Goal: Information Seeking & Learning: Find specific fact

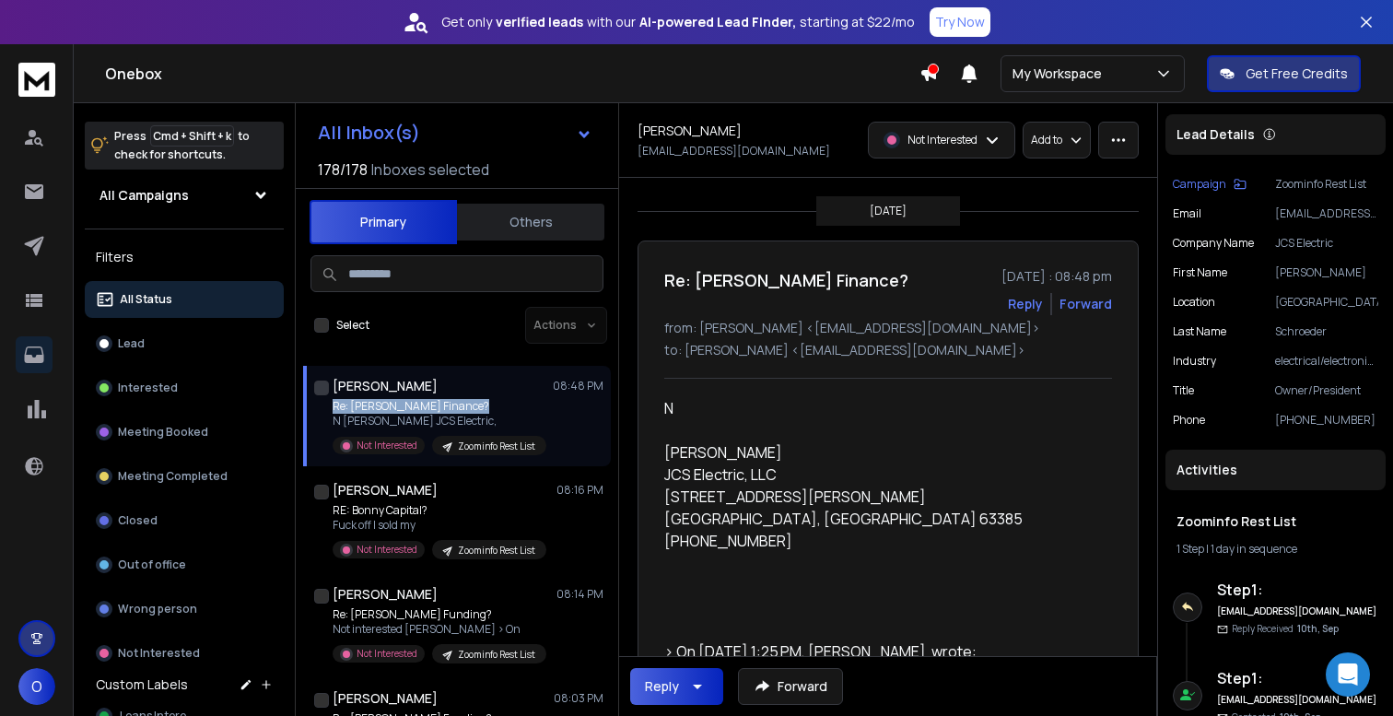
click at [557, 226] on button "Others" at bounding box center [530, 222] width 147 height 41
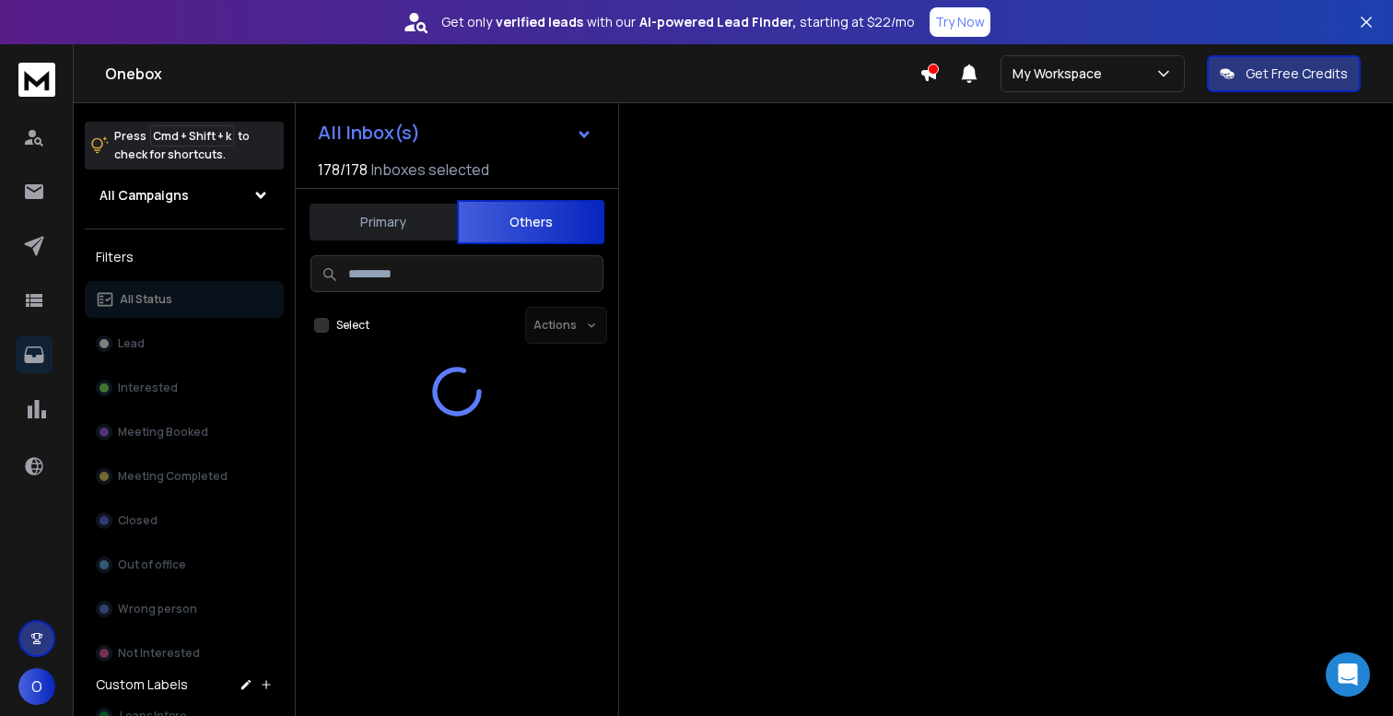
click at [557, 226] on button "Others" at bounding box center [530, 222] width 147 height 44
click at [424, 226] on button "Primary" at bounding box center [383, 222] width 147 height 41
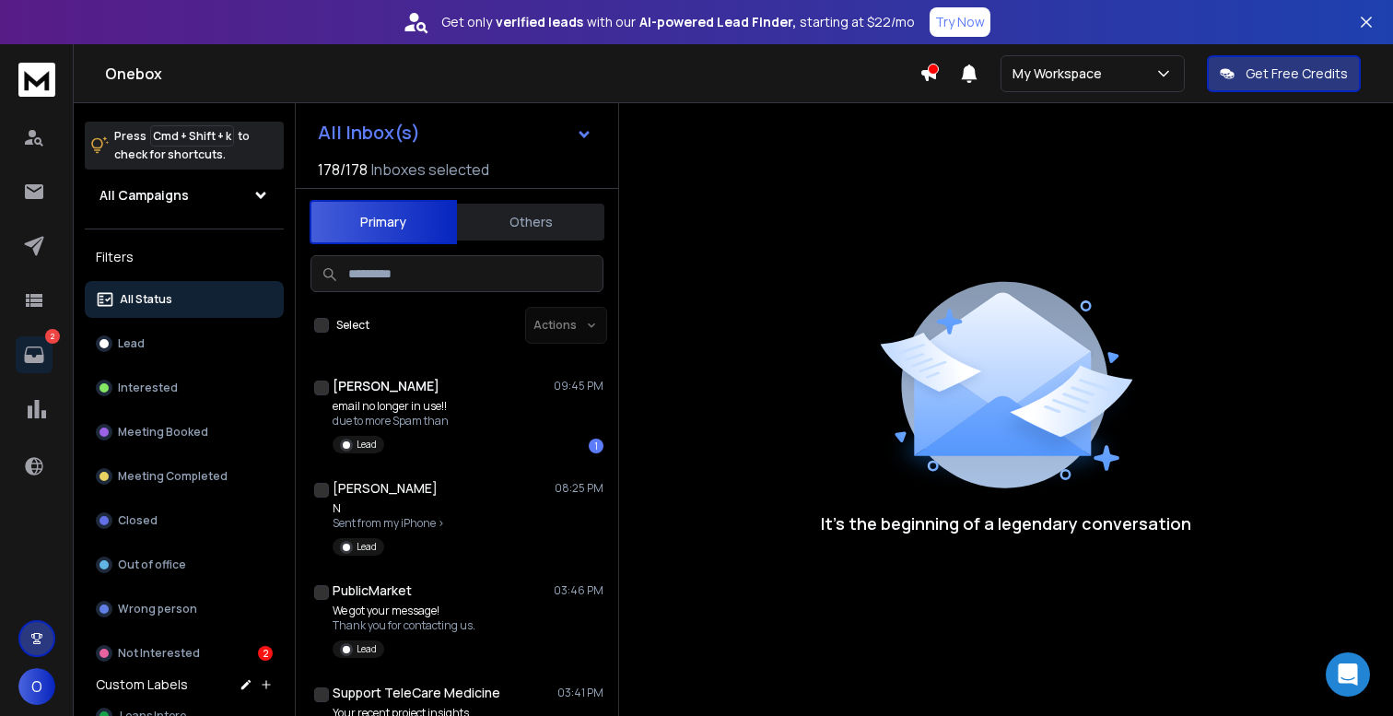
click at [424, 226] on button "Primary" at bounding box center [383, 222] width 147 height 44
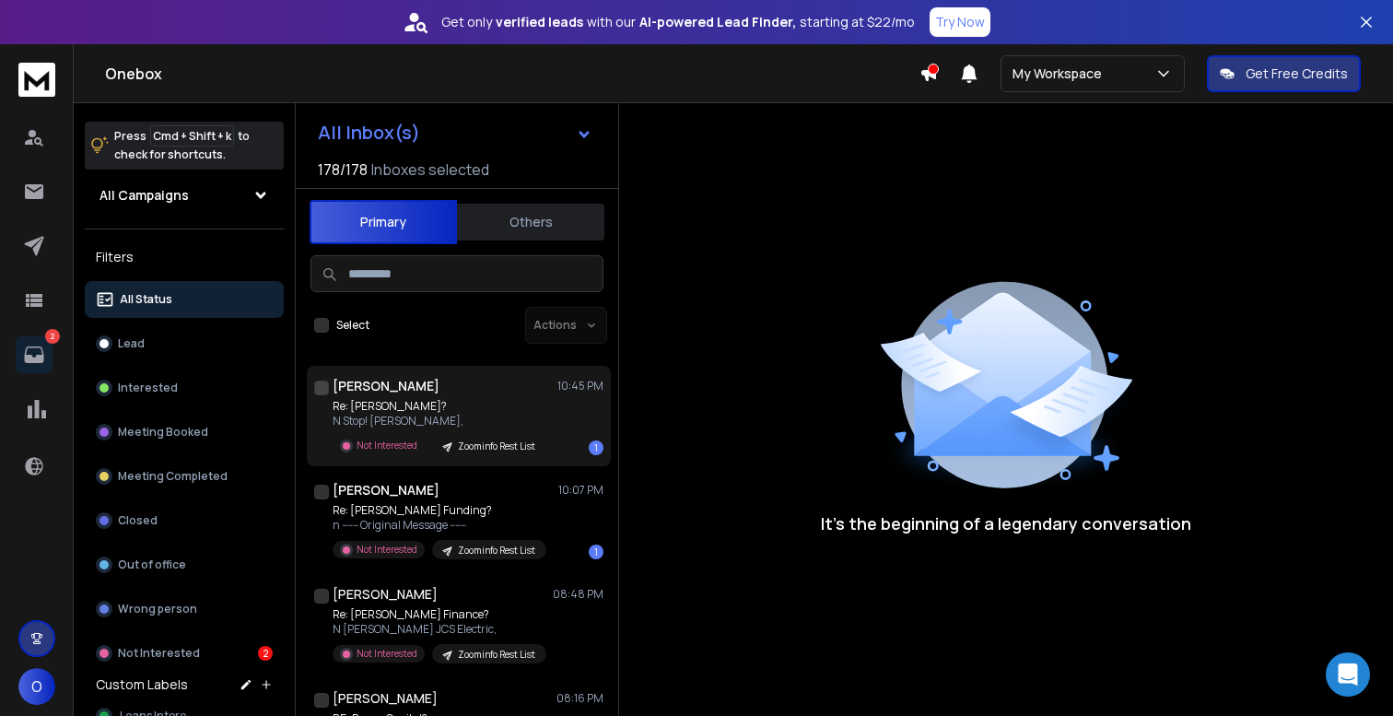
click at [576, 417] on div "Re: [PERSON_NAME]? N Stop! J [PERSON_NAME], Not Interested Zoominfo Rest List 1" at bounding box center [468, 427] width 271 height 56
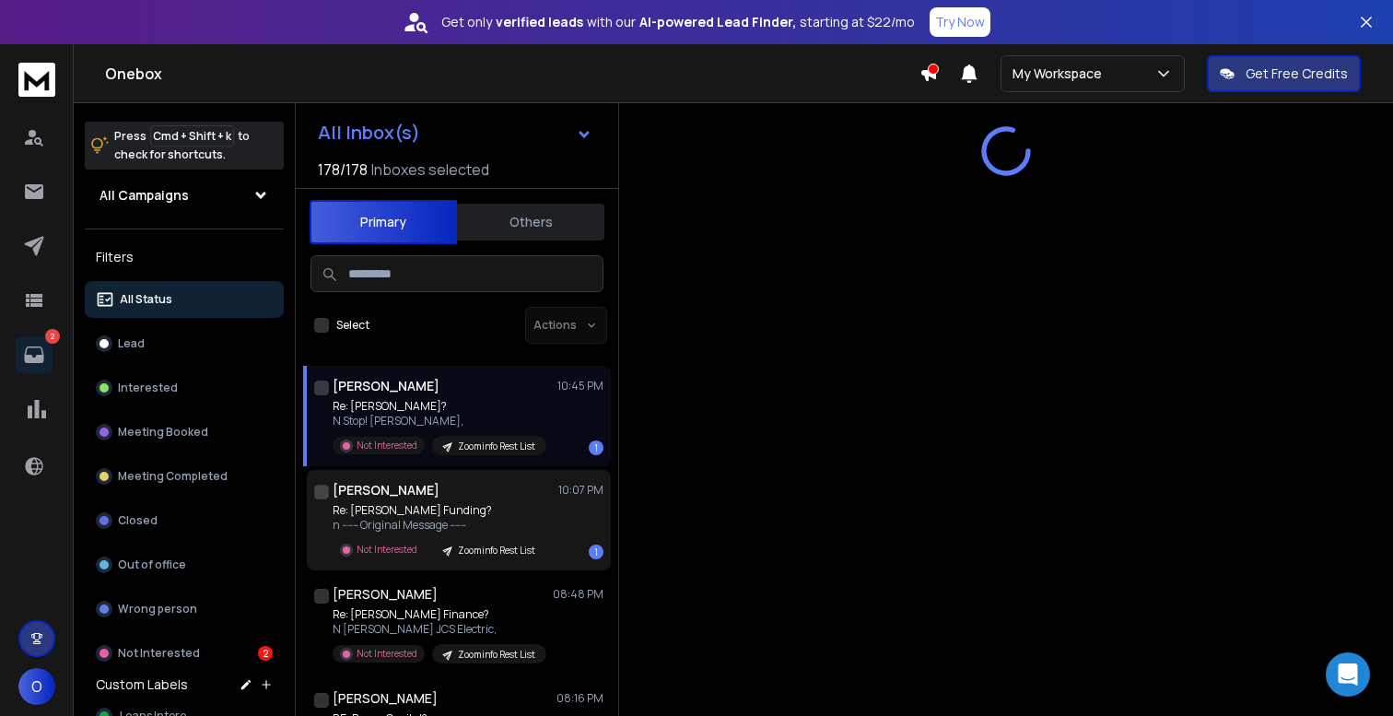
click at [571, 521] on div "Re: [PERSON_NAME] Funding? n ------ Original Message ------ Not Interested Zoom…" at bounding box center [468, 531] width 271 height 56
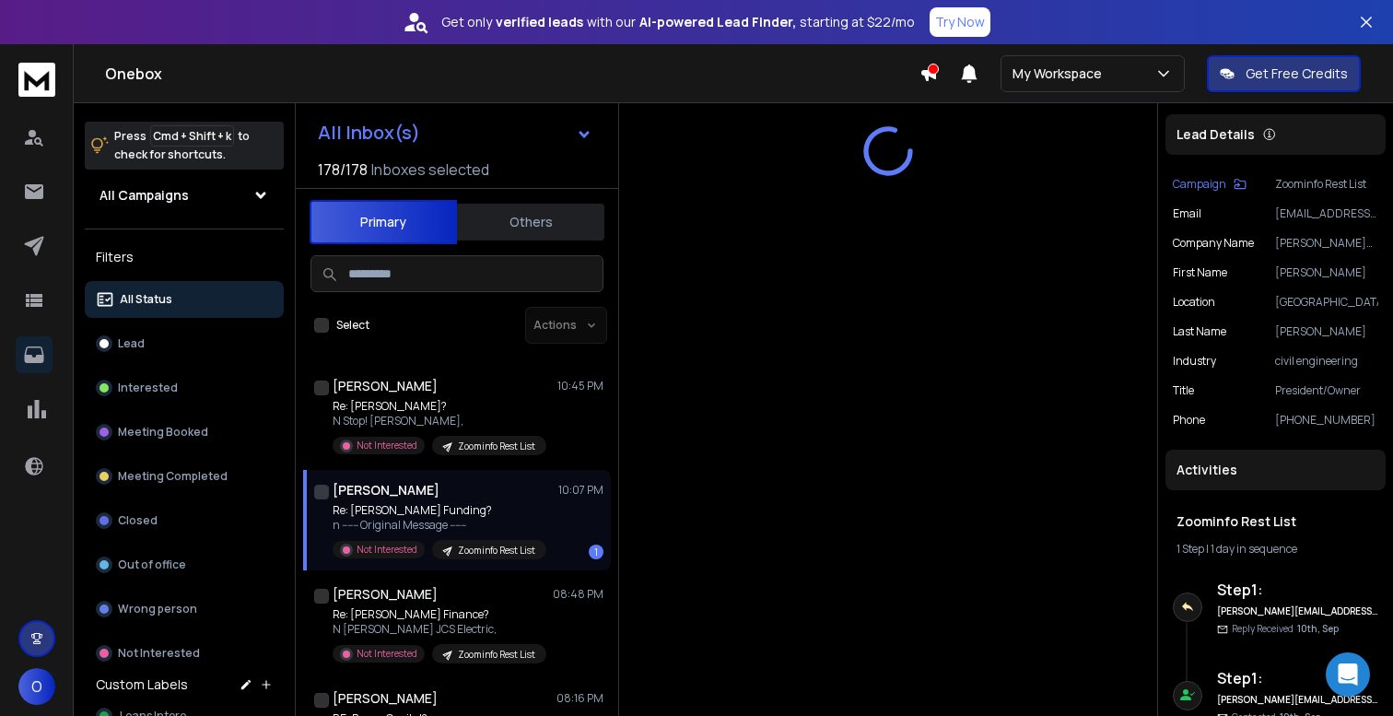
drag, startPoint x: 571, startPoint y: 521, endPoint x: 534, endPoint y: 232, distance: 290.8
click at [571, 519] on div "Re: [PERSON_NAME] Funding? n ------ Original Message ------ Not Interested Zoom…" at bounding box center [468, 531] width 271 height 56
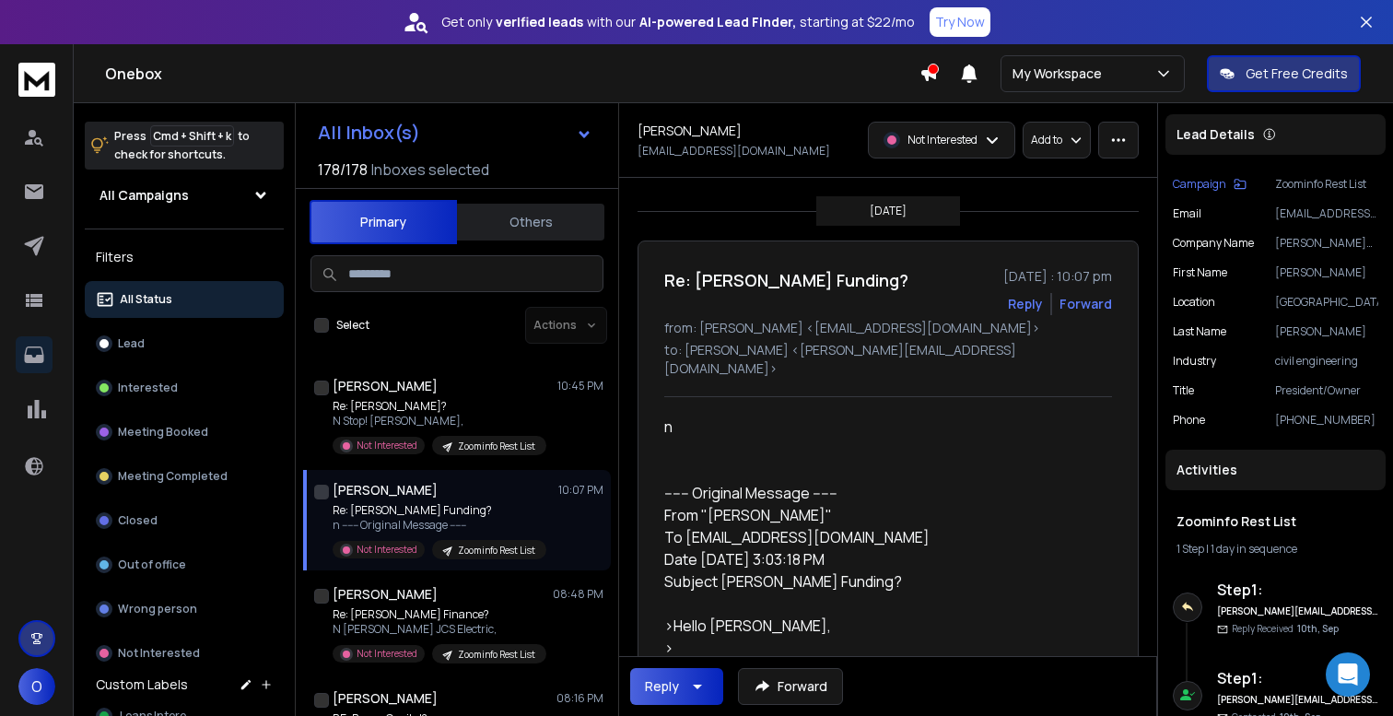
click at [535, 229] on button "Others" at bounding box center [530, 222] width 147 height 41
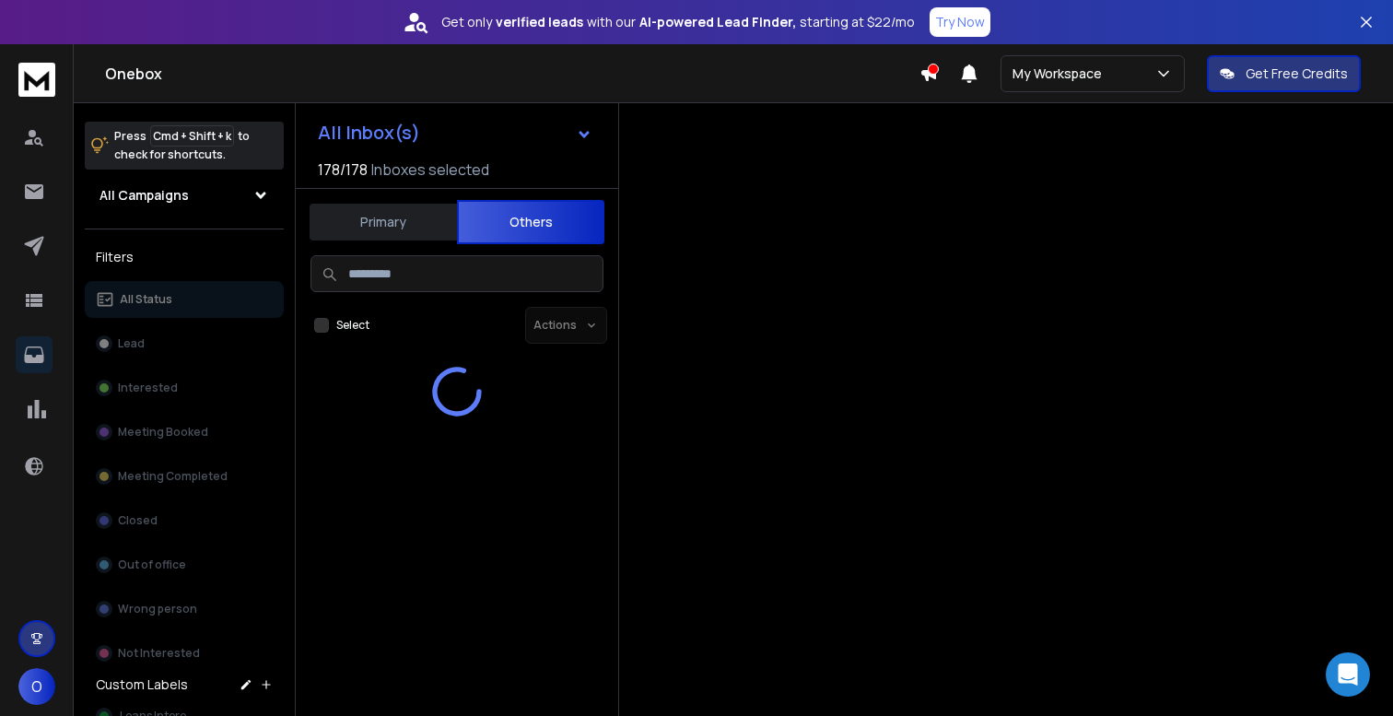
click at [535, 229] on button "Others" at bounding box center [530, 222] width 147 height 44
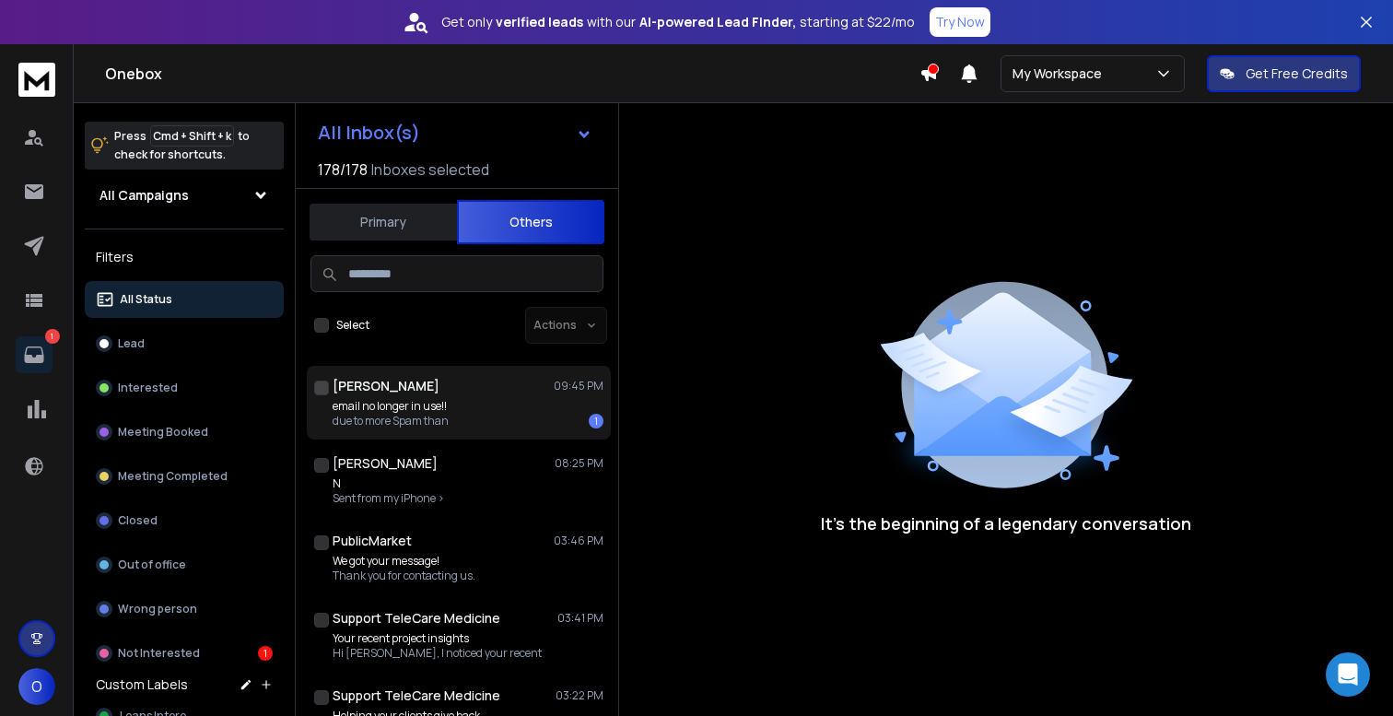
click at [449, 370] on div "[PERSON_NAME] 09:45 PM email no longer in use!! due to more Spam than 1" at bounding box center [459, 403] width 304 height 74
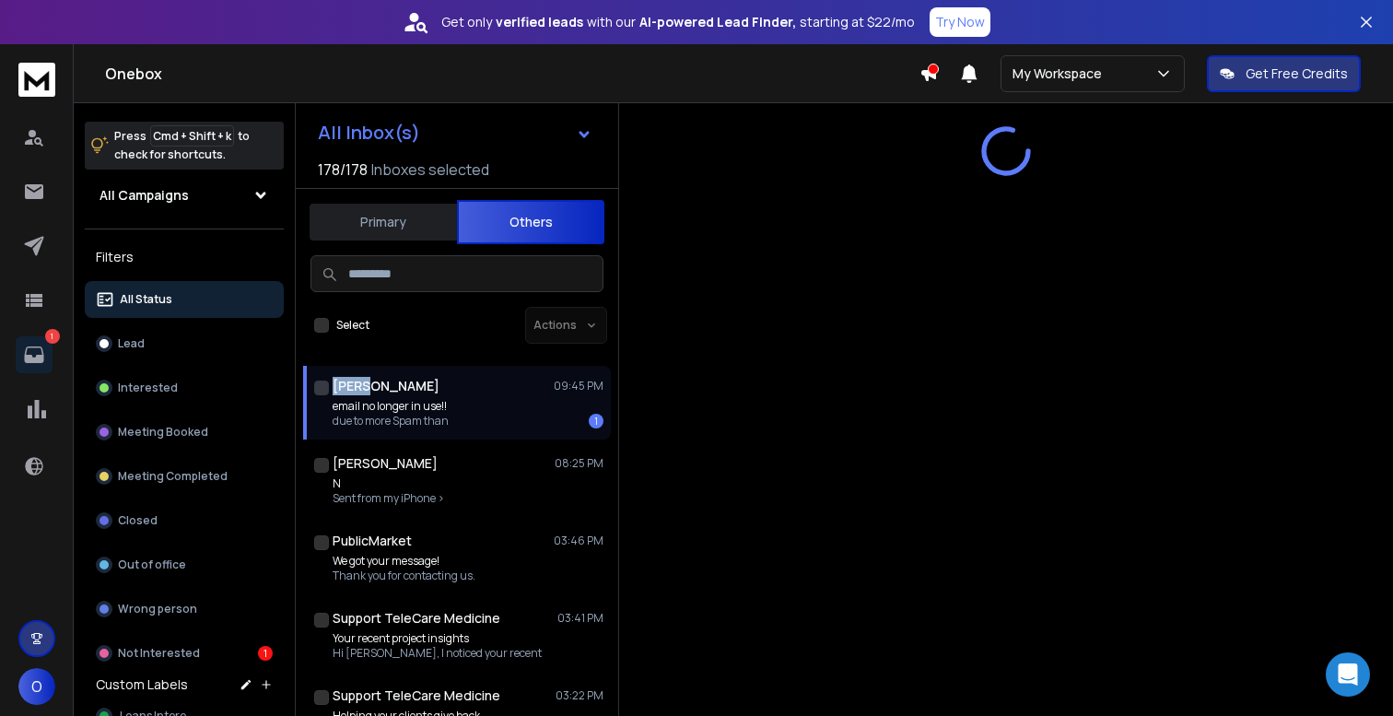
click at [449, 370] on div "[PERSON_NAME] 09:45 PM email no longer in use!! due to more Spam than 1" at bounding box center [459, 403] width 304 height 74
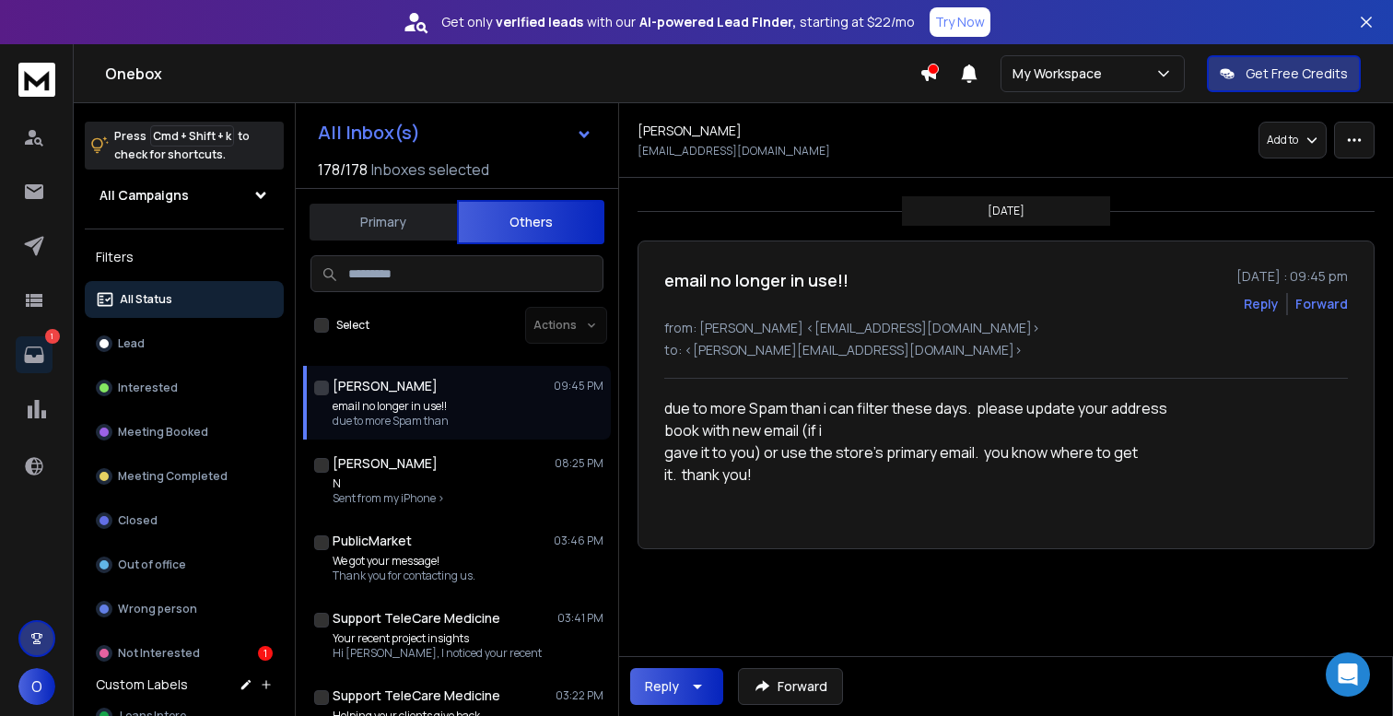
click at [447, 388] on div "[PERSON_NAME] 09:45 PM" at bounding box center [468, 386] width 271 height 18
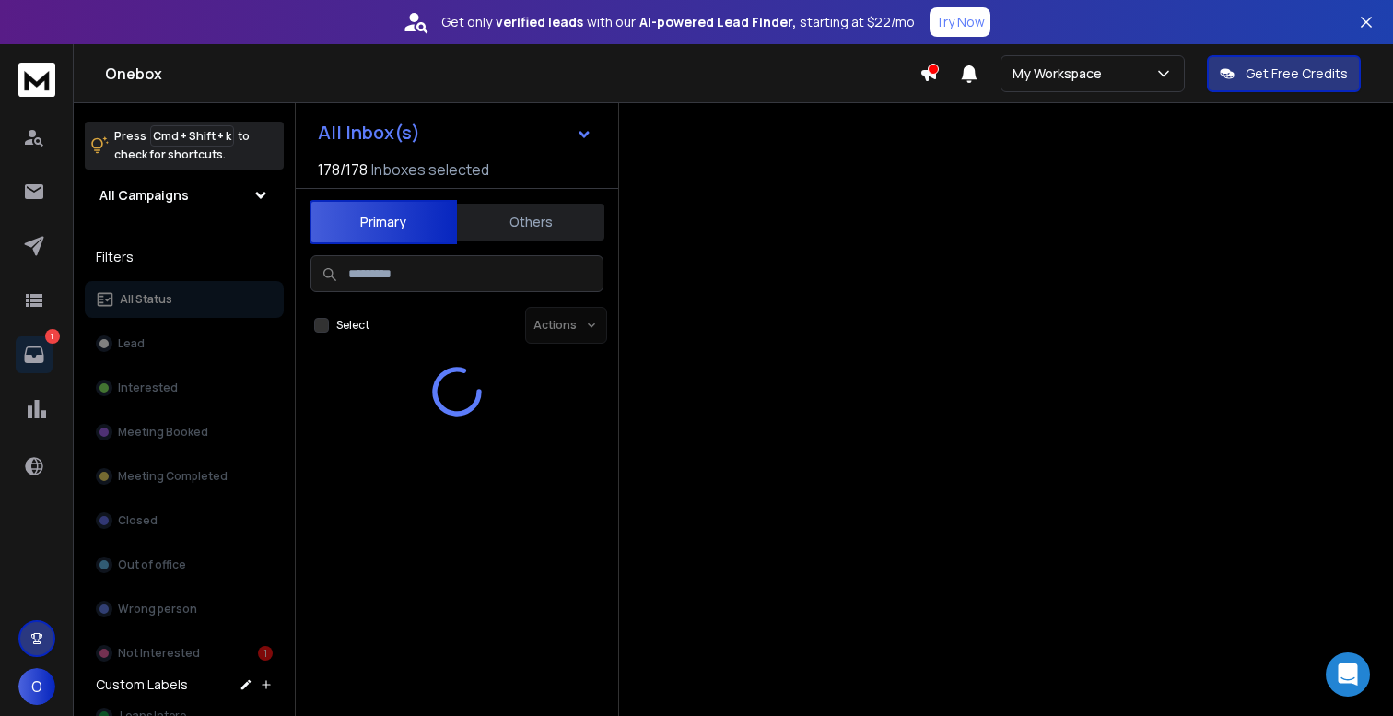
click at [414, 232] on button "Primary" at bounding box center [383, 222] width 147 height 44
click at [415, 232] on button "Primary" at bounding box center [383, 222] width 147 height 44
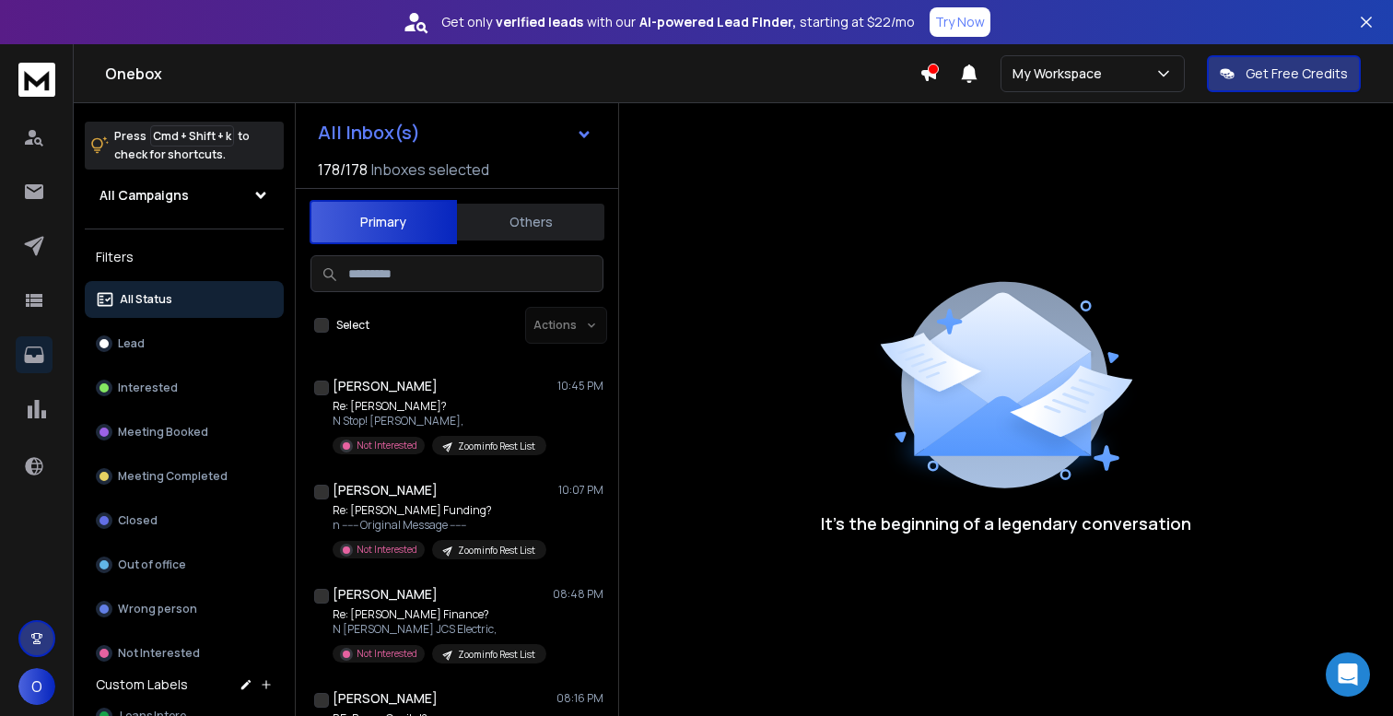
click at [445, 234] on button "Primary" at bounding box center [383, 222] width 147 height 44
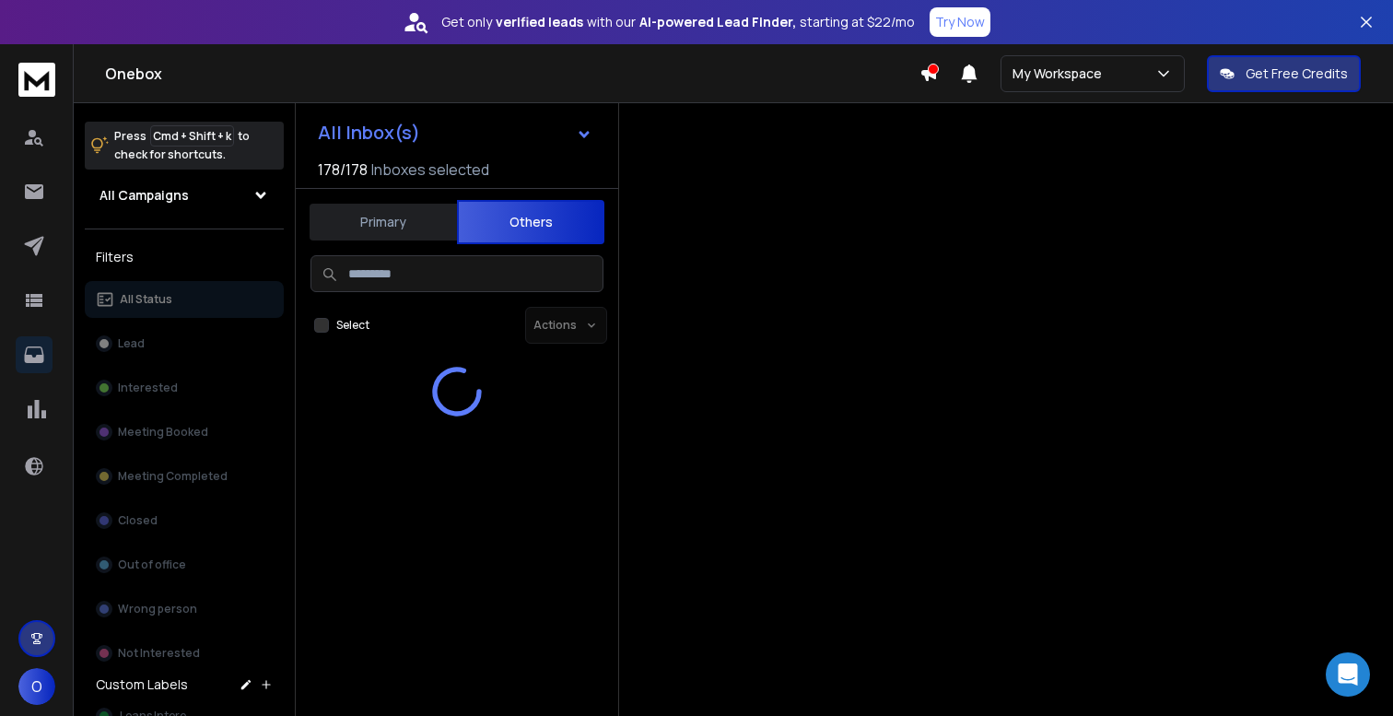
click at [464, 229] on button "Others" at bounding box center [530, 222] width 147 height 44
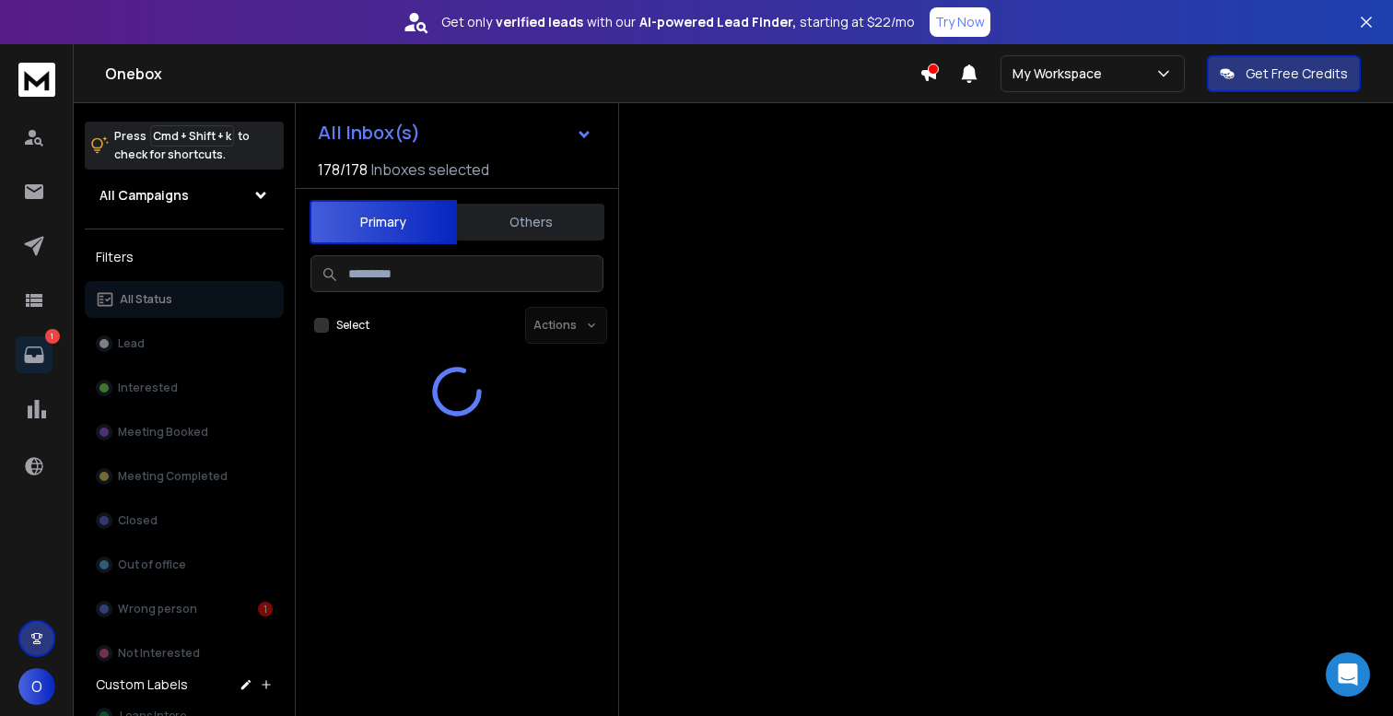
click at [400, 231] on button "Primary" at bounding box center [383, 222] width 147 height 44
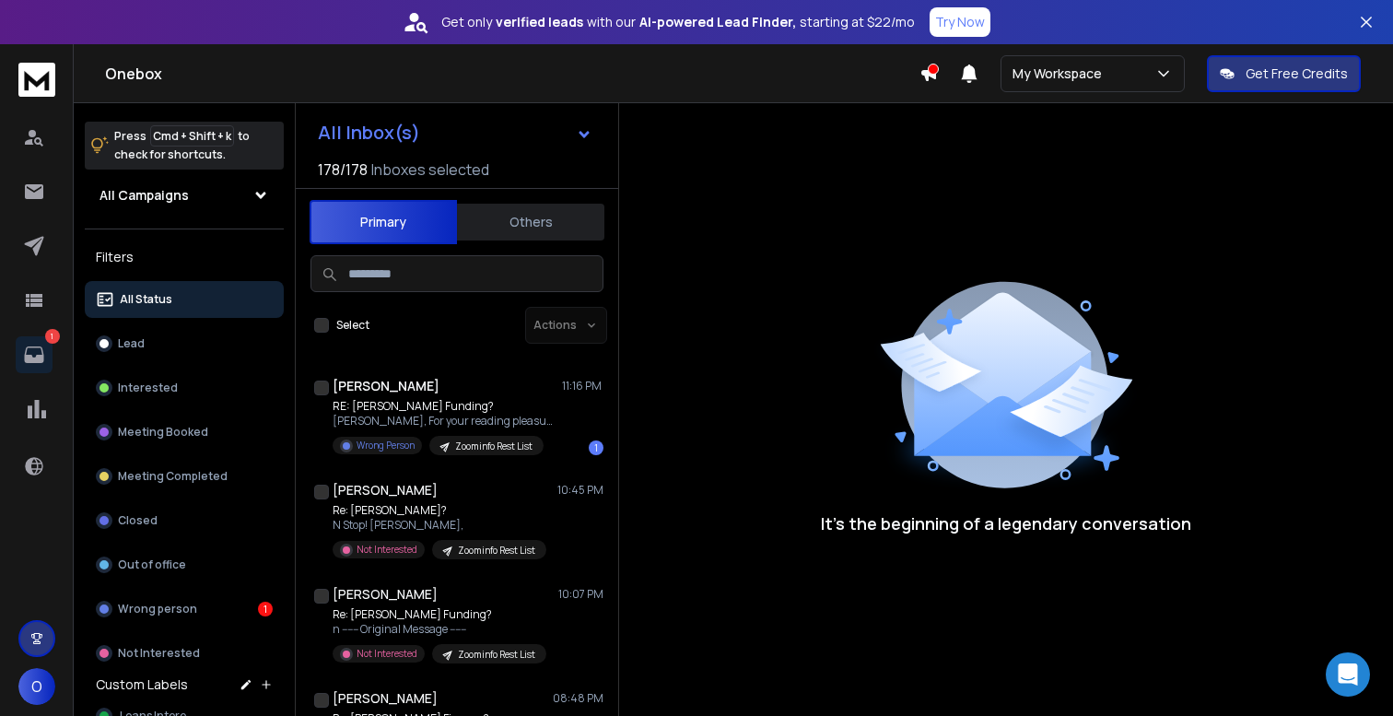
click at [496, 359] on div "Select Actions [PERSON_NAME] 11:16 PM RE: [PERSON_NAME]? [PERSON_NAME], For you…" at bounding box center [457, 570] width 323 height 644
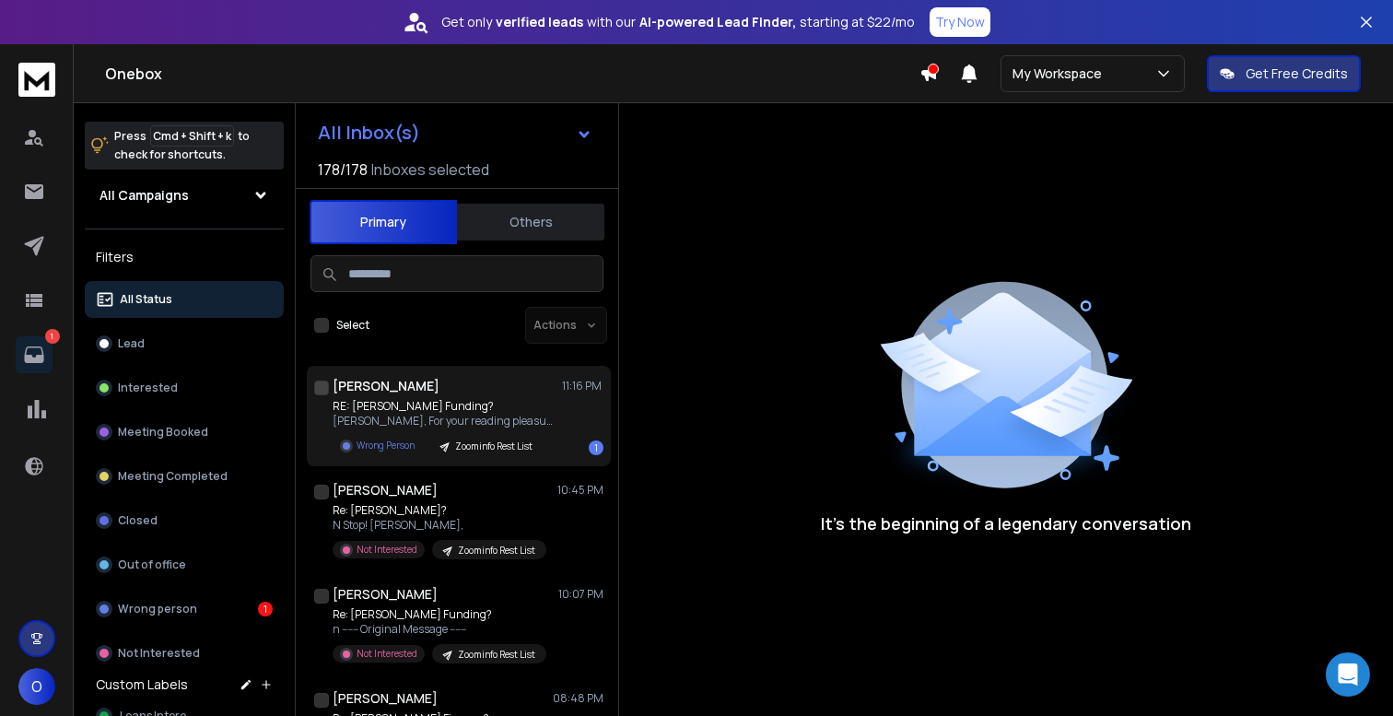
click at [501, 378] on div "[PERSON_NAME] 11:16 PM" at bounding box center [468, 386] width 271 height 18
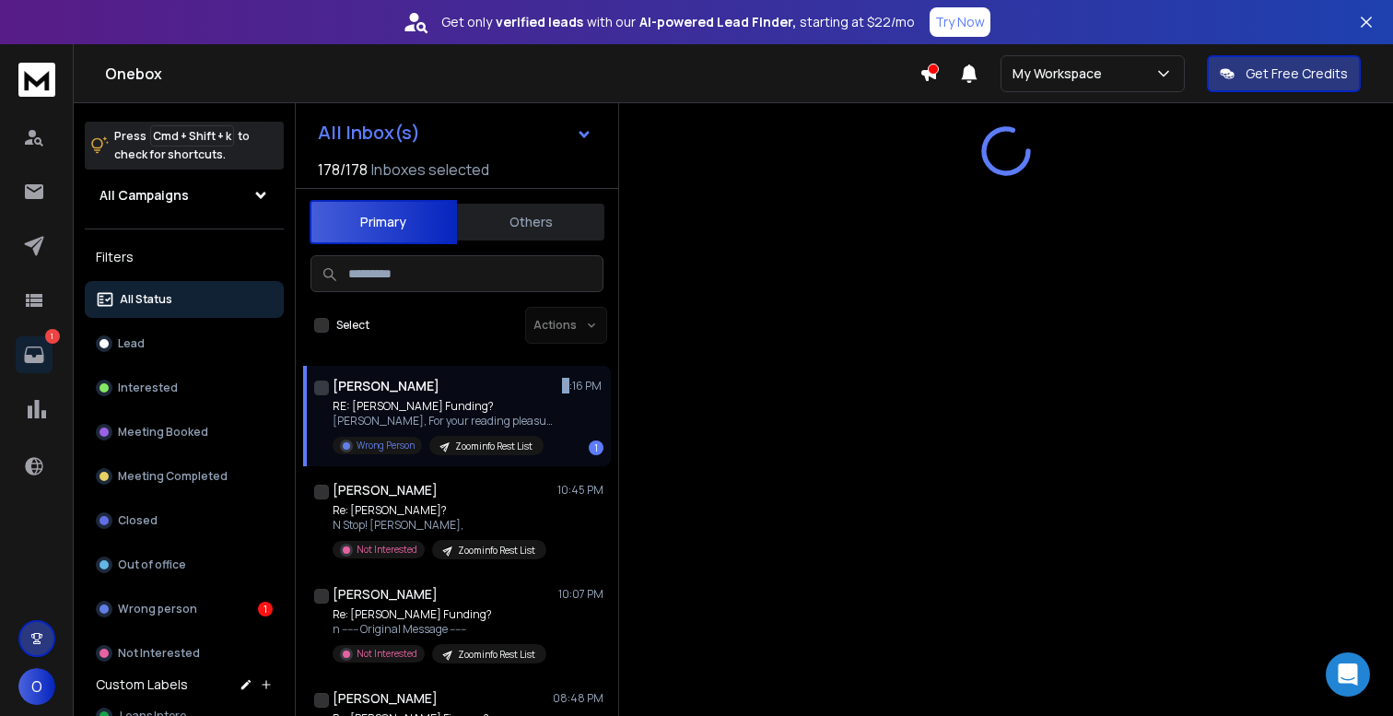
click at [501, 378] on div "[PERSON_NAME] 11:16 PM" at bounding box center [468, 386] width 271 height 18
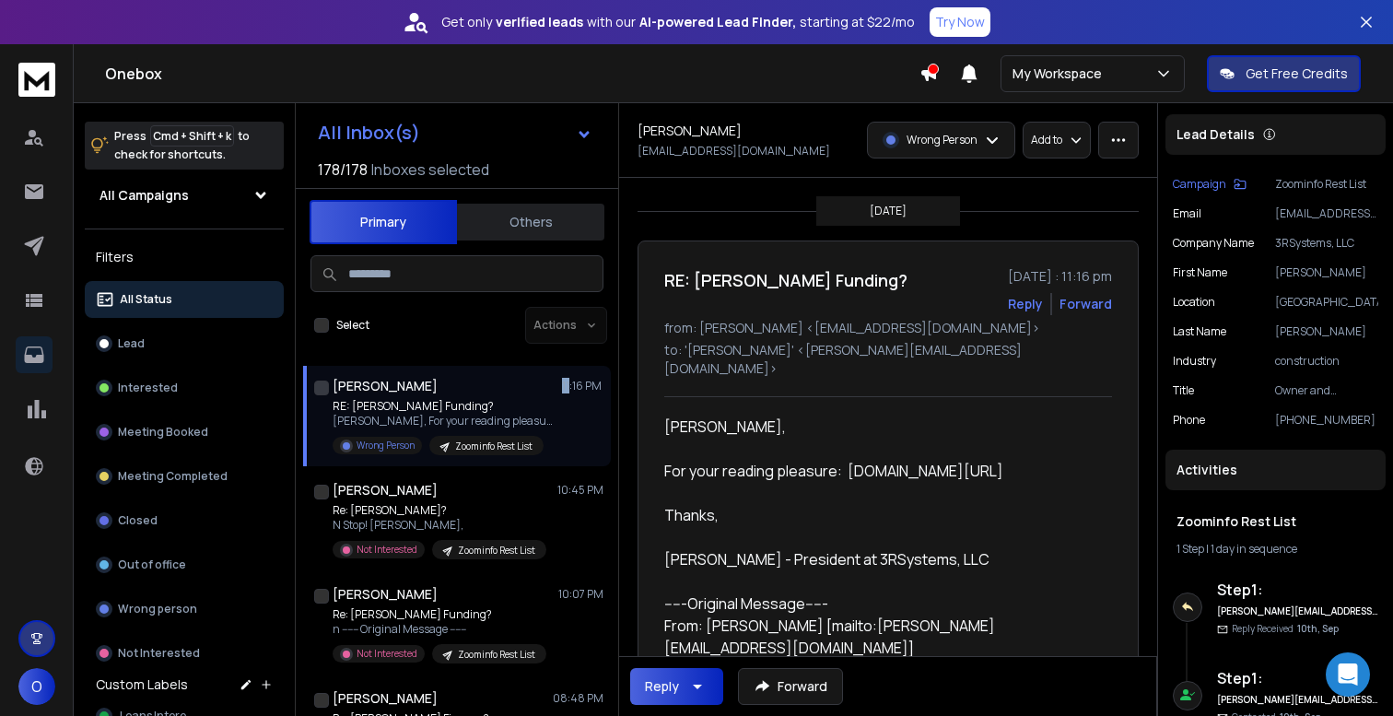
drag, startPoint x: 1038, startPoint y: 447, endPoint x: 847, endPoint y: 446, distance: 190.7
copy div "[DOMAIN_NAME][URL]"
click at [496, 232] on button "Others" at bounding box center [530, 222] width 147 height 41
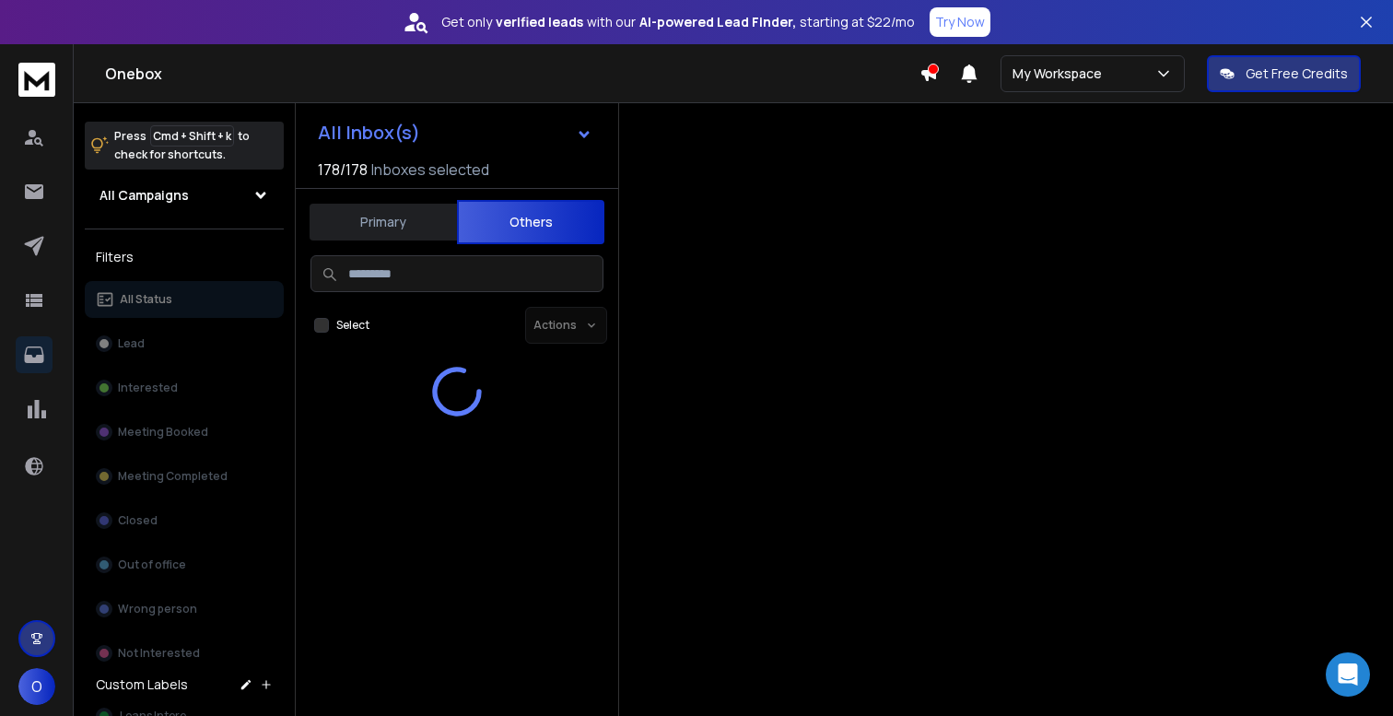
click at [496, 232] on button "Others" at bounding box center [530, 222] width 147 height 44
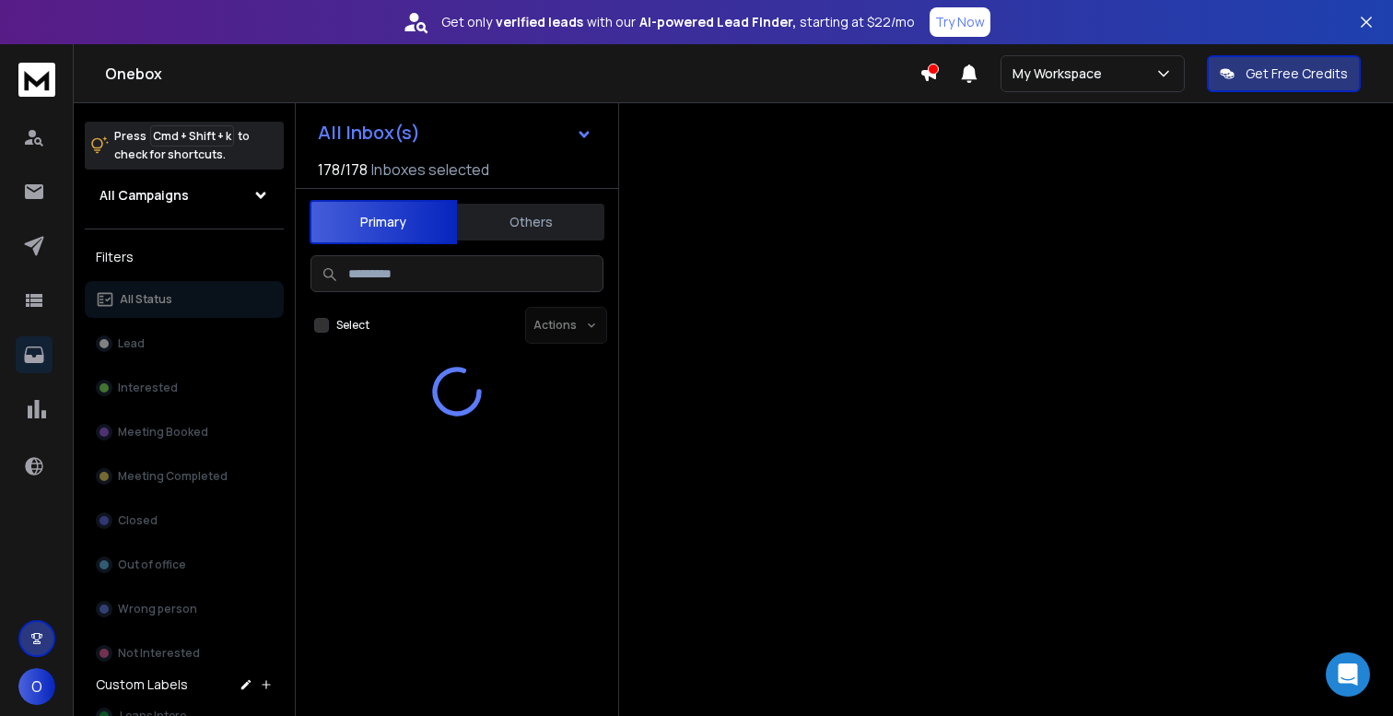
drag, startPoint x: 420, startPoint y: 230, endPoint x: 409, endPoint y: 213, distance: 20.7
click at [419, 230] on button "Primary" at bounding box center [383, 222] width 147 height 44
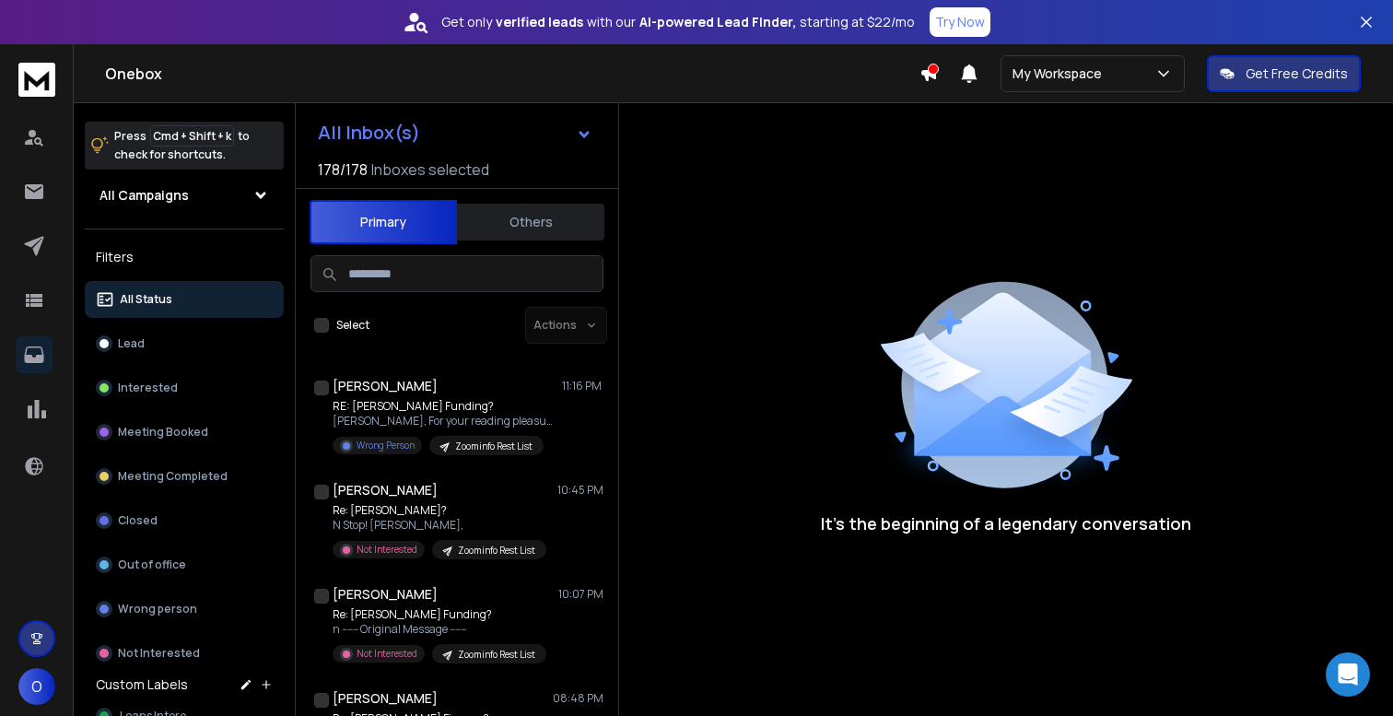
click at [520, 212] on button "Others" at bounding box center [530, 222] width 147 height 41
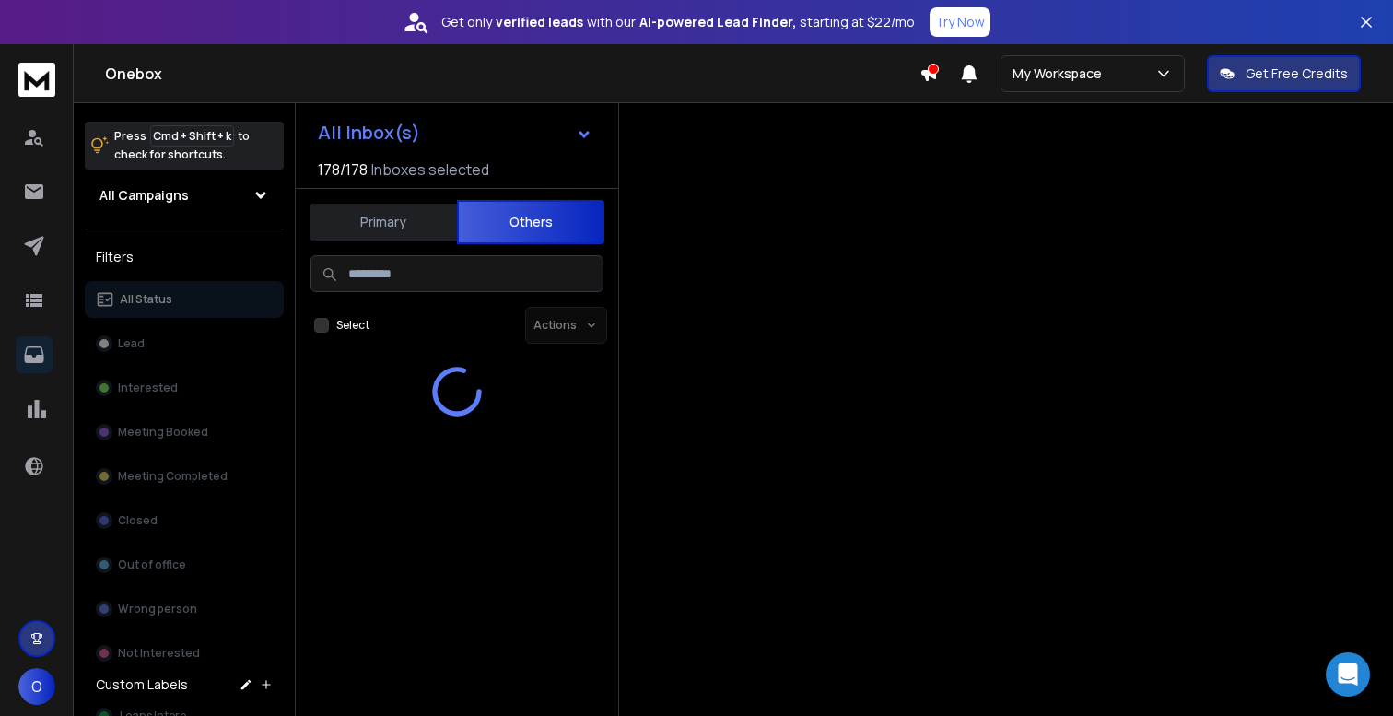
click at [520, 212] on button "Others" at bounding box center [530, 222] width 147 height 44
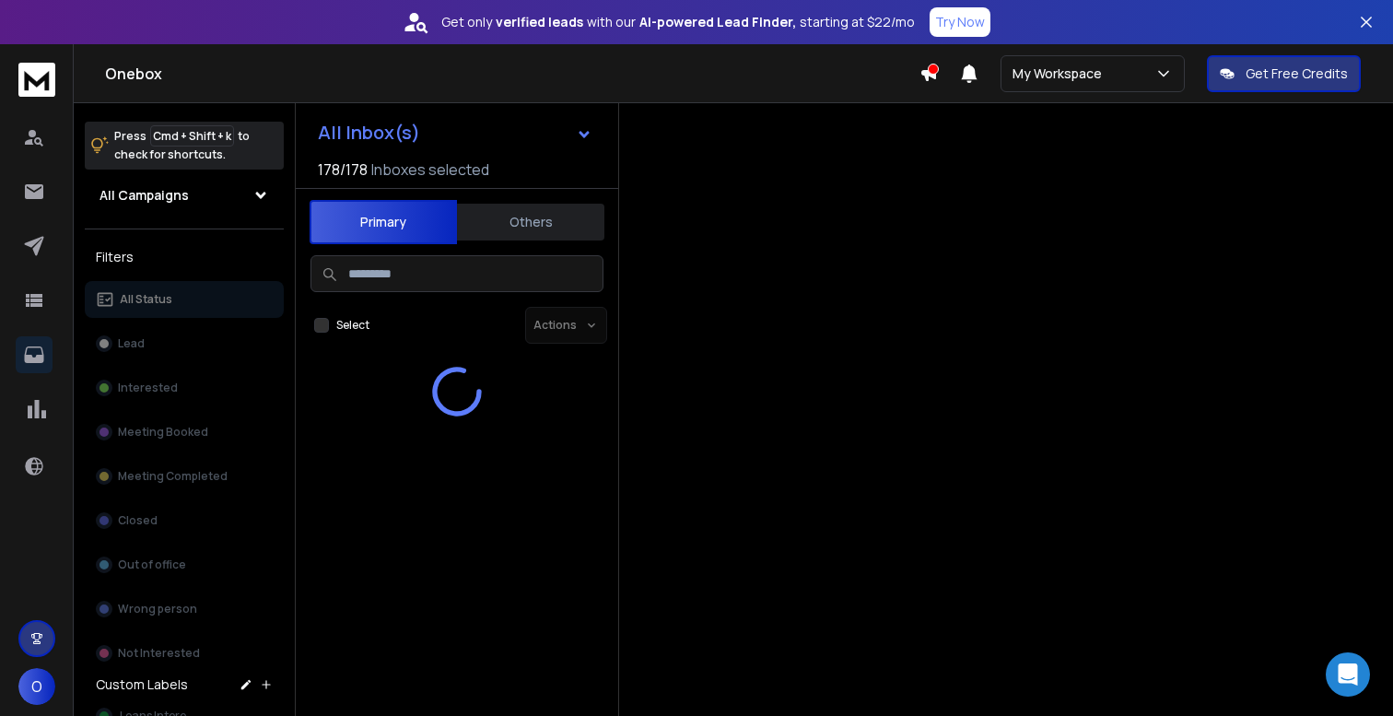
click at [411, 212] on button "Primary" at bounding box center [383, 222] width 147 height 44
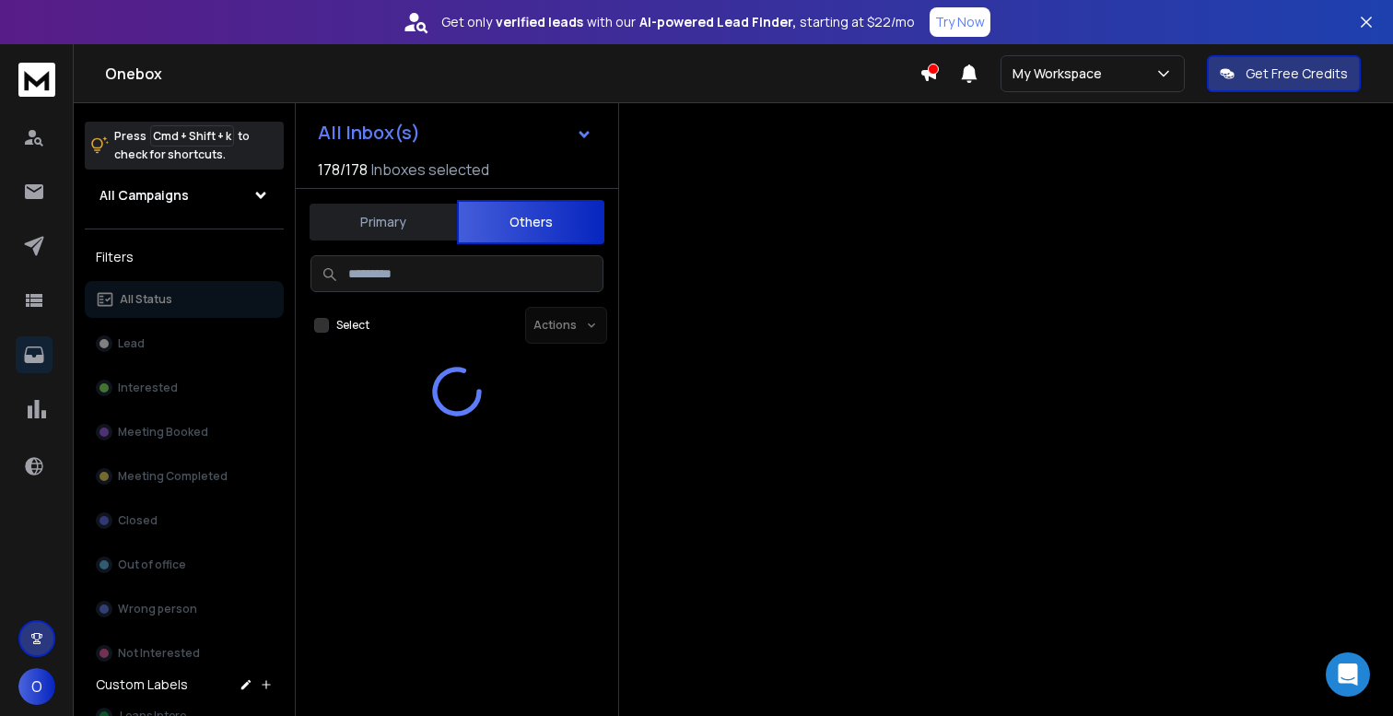
click at [535, 232] on button "Others" at bounding box center [530, 222] width 147 height 44
click at [534, 231] on button "Others" at bounding box center [530, 222] width 147 height 44
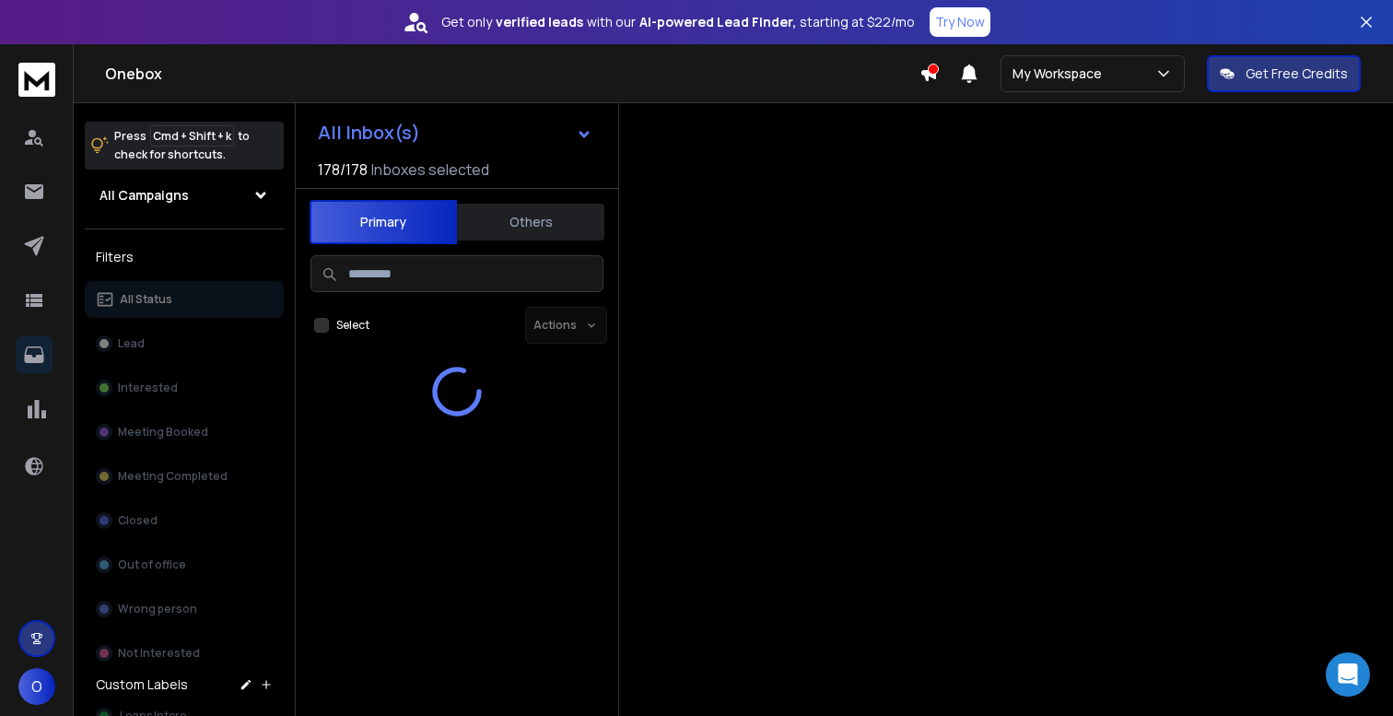
click at [408, 221] on button "Primary" at bounding box center [383, 222] width 147 height 44
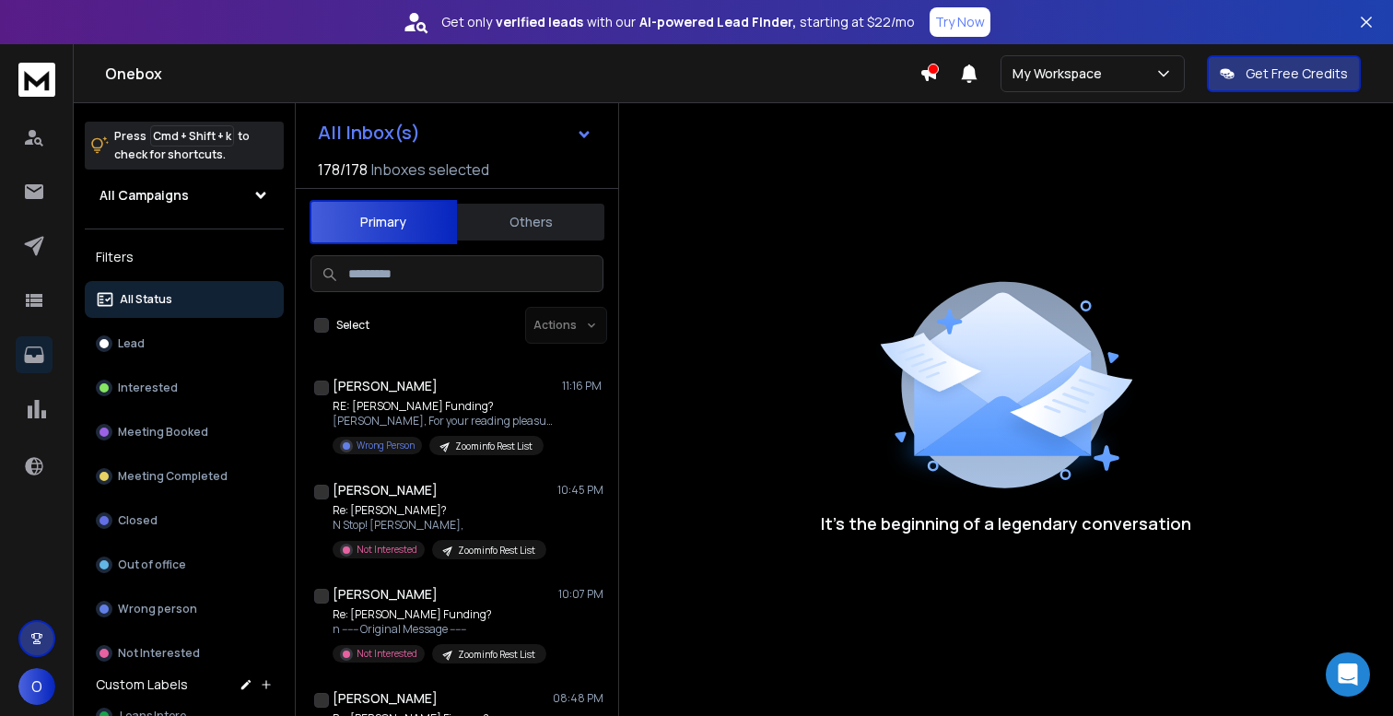
click at [529, 243] on div "Primary Others Select Actions [PERSON_NAME] 11:16 PM RE: [PERSON_NAME] Funding?…" at bounding box center [457, 548] width 323 height 688
click at [532, 231] on button "Others" at bounding box center [530, 222] width 147 height 41
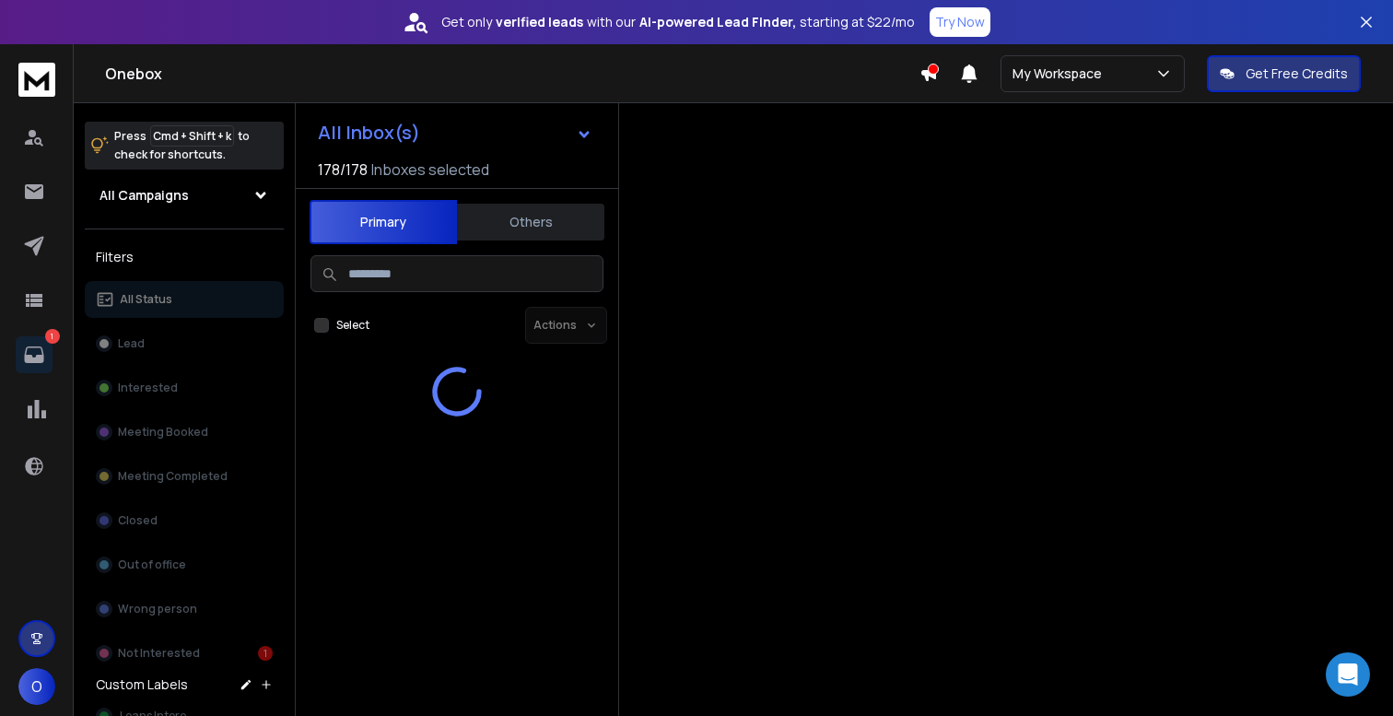
click at [421, 230] on button "Primary" at bounding box center [383, 222] width 147 height 44
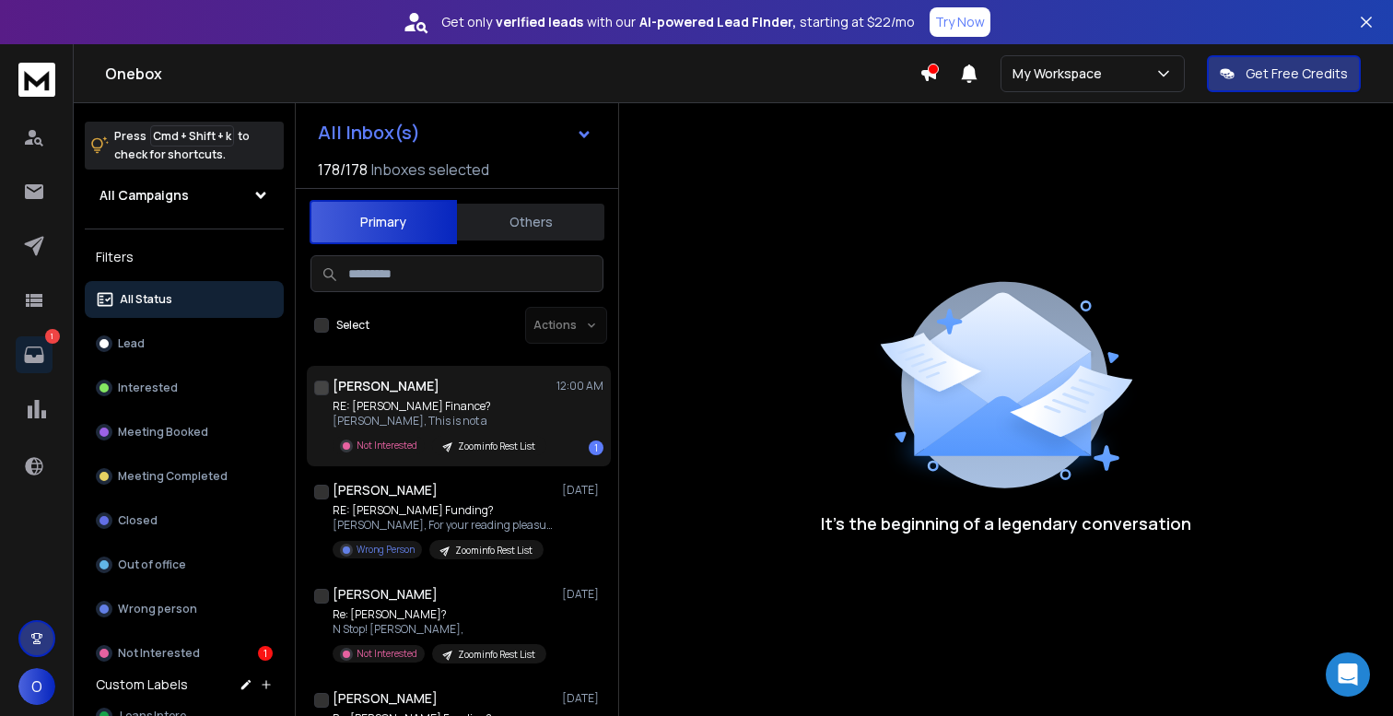
click at [476, 365] on div "[PERSON_NAME] 12:00 AM RE: [PERSON_NAME] Finance? [PERSON_NAME], This is not a …" at bounding box center [457, 627] width 323 height 530
click at [477, 384] on div "[PERSON_NAME] 12:00 AM" at bounding box center [468, 386] width 271 height 18
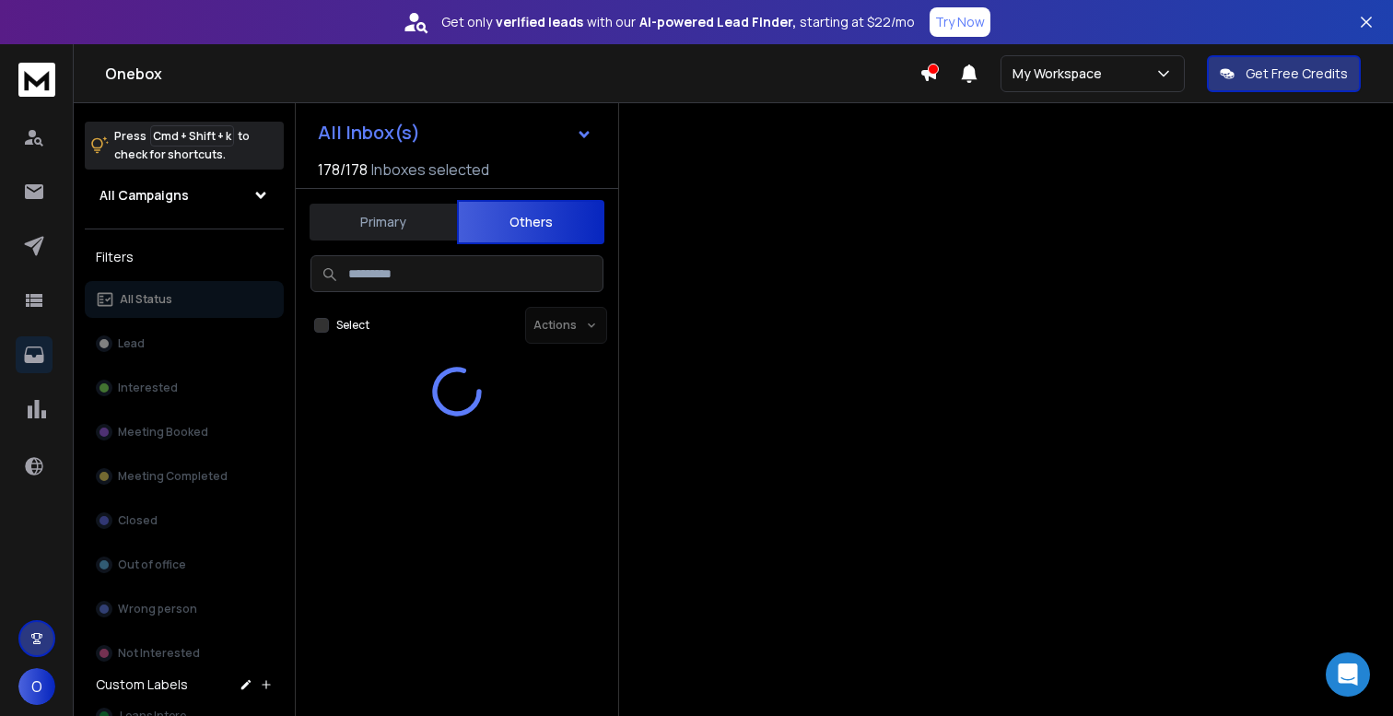
click at [499, 217] on button "Others" at bounding box center [530, 222] width 147 height 44
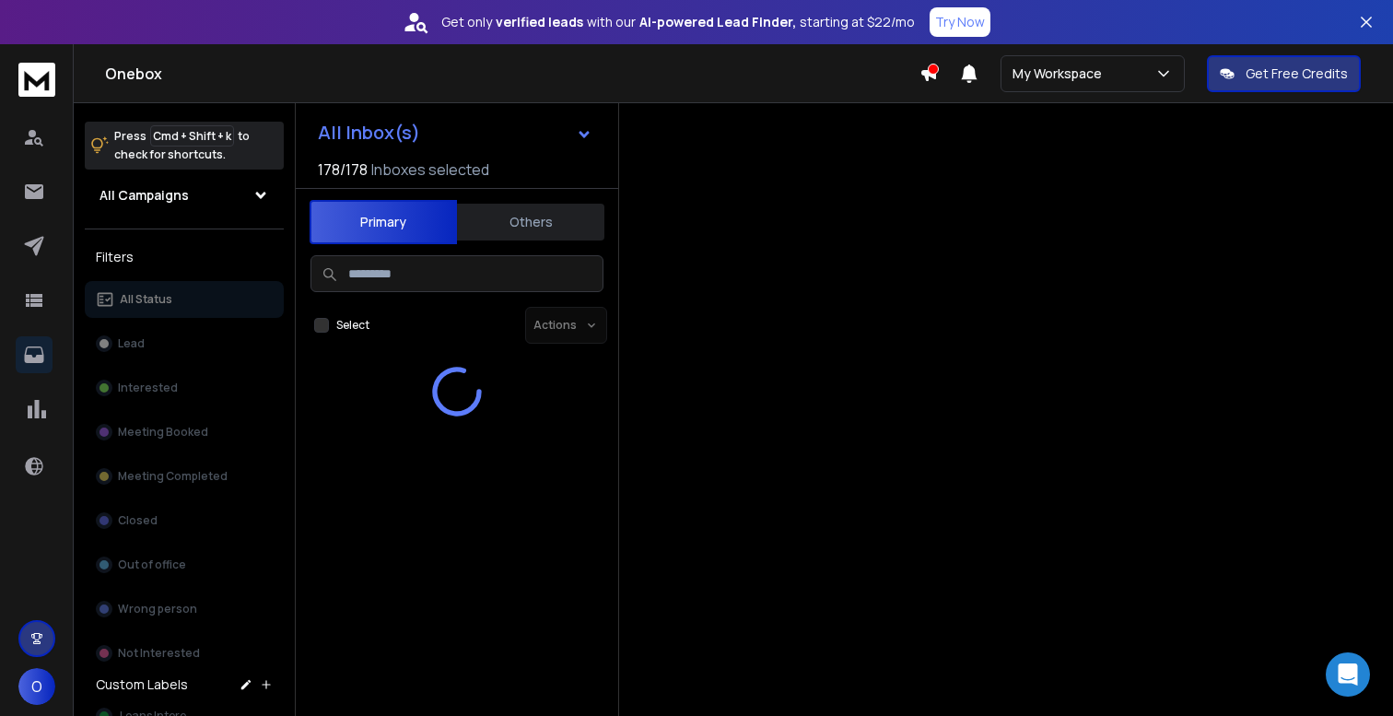
click at [392, 217] on button "Primary" at bounding box center [383, 222] width 147 height 44
